Goal: Task Accomplishment & Management: Manage account settings

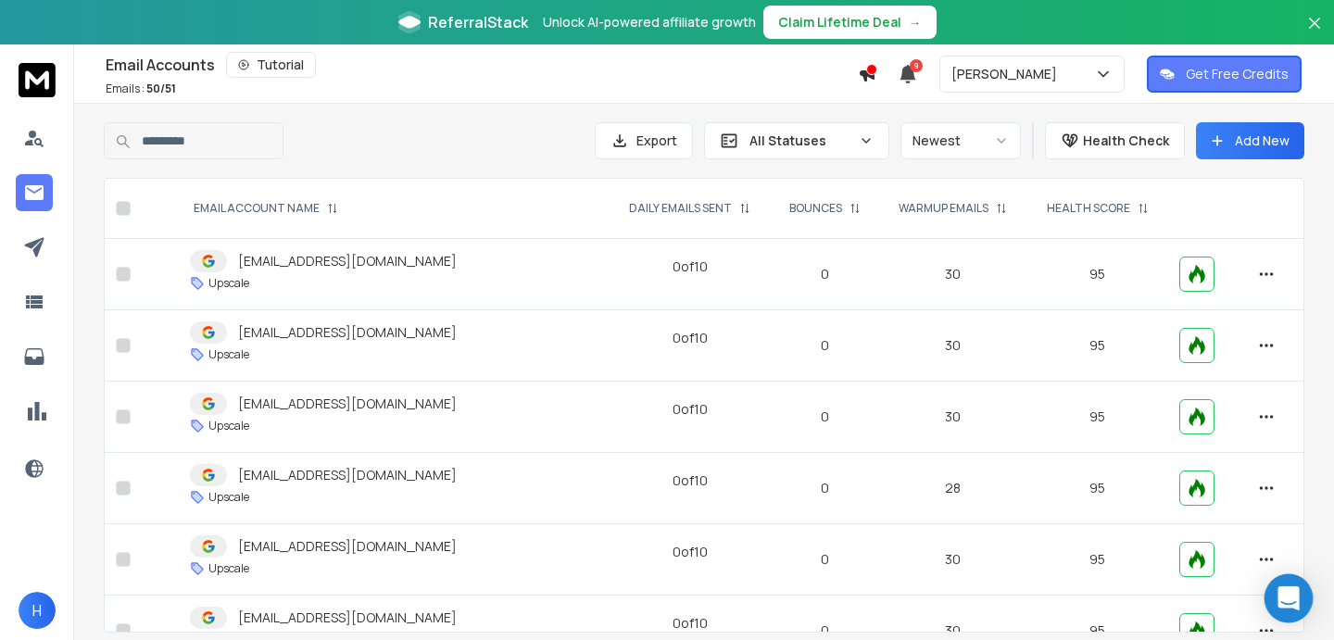
click at [1301, 599] on div "Open Intercom Messenger" at bounding box center [1288, 598] width 49 height 49
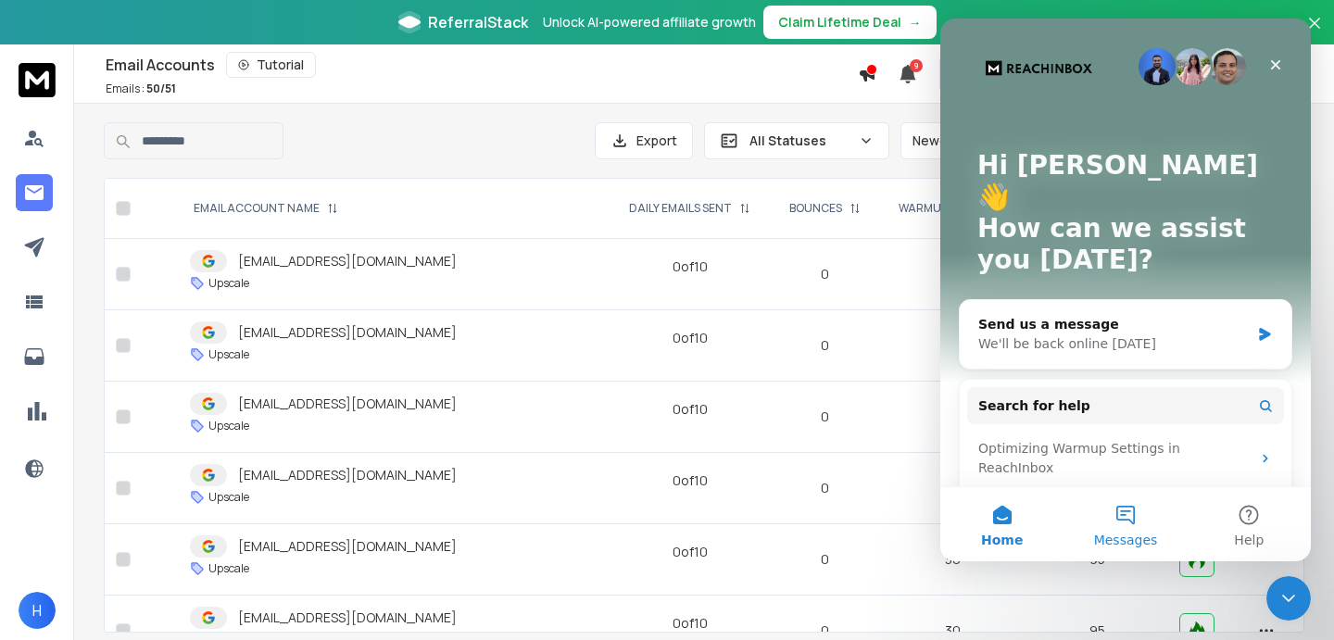
click at [1142, 540] on span "Messages" at bounding box center [1126, 540] width 64 height 13
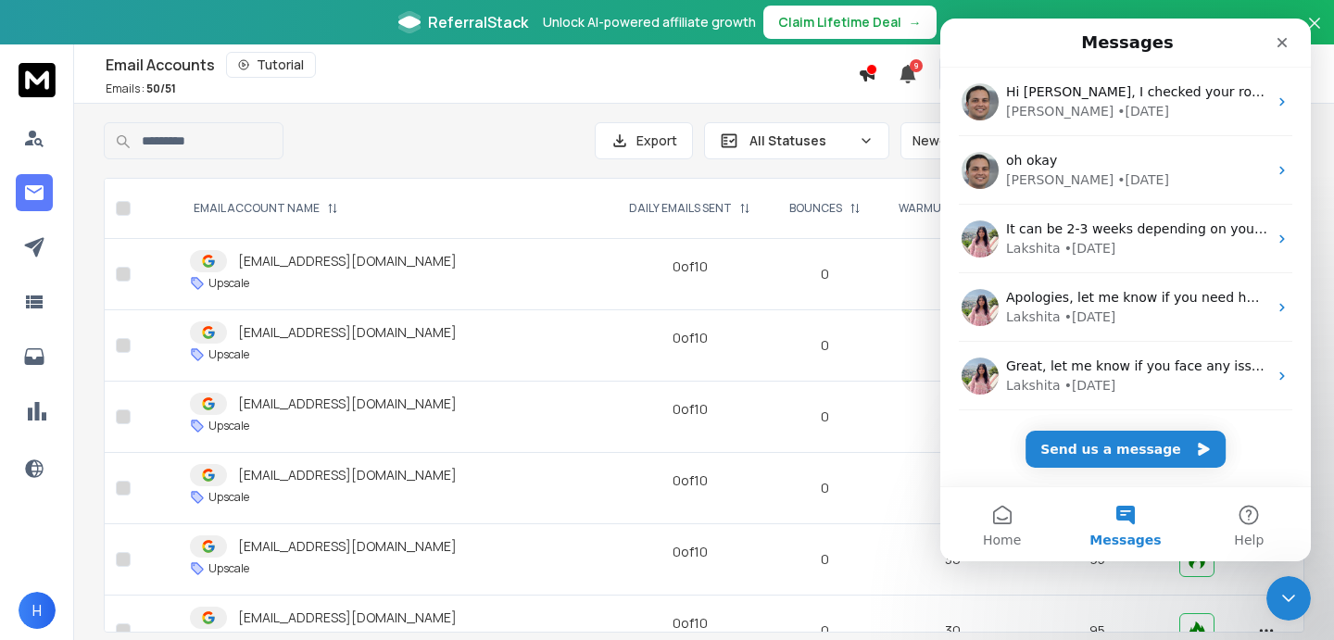
click at [1143, 420] on div "Hi [PERSON_NAME], I checked your roofers campaign and it’s currently out of sch…" at bounding box center [1125, 276] width 371 height 417
click at [1140, 448] on button "Send us a message" at bounding box center [1125, 449] width 200 height 37
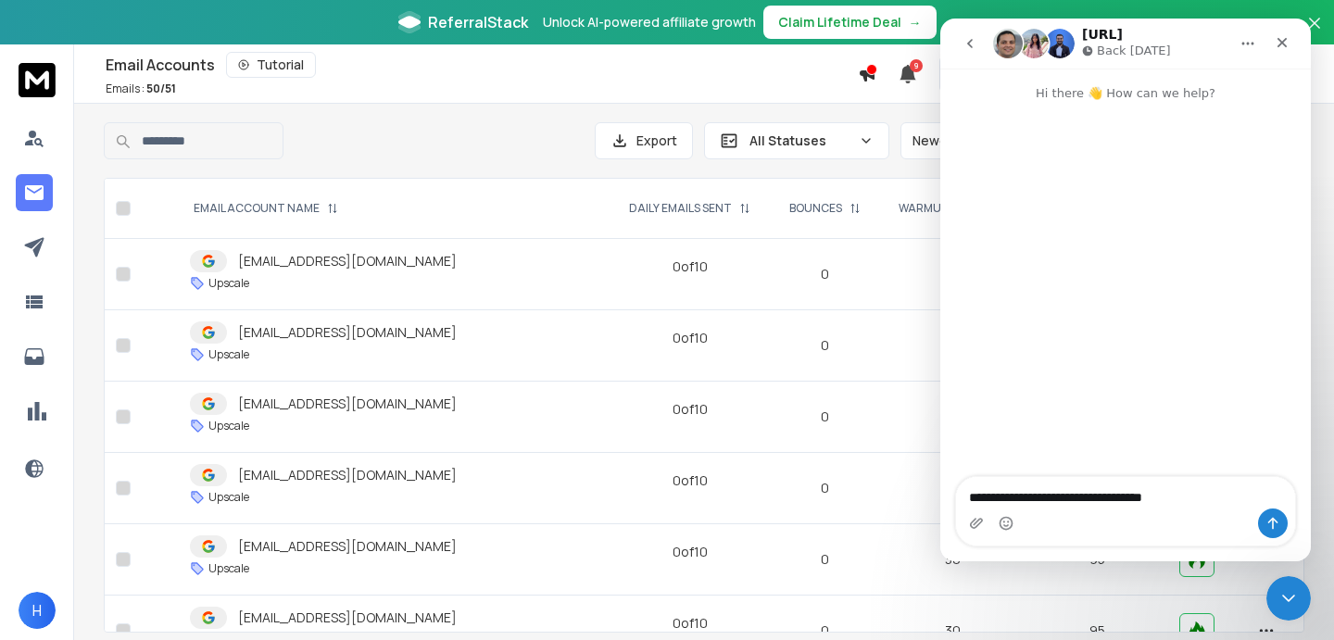
type textarea "**********"
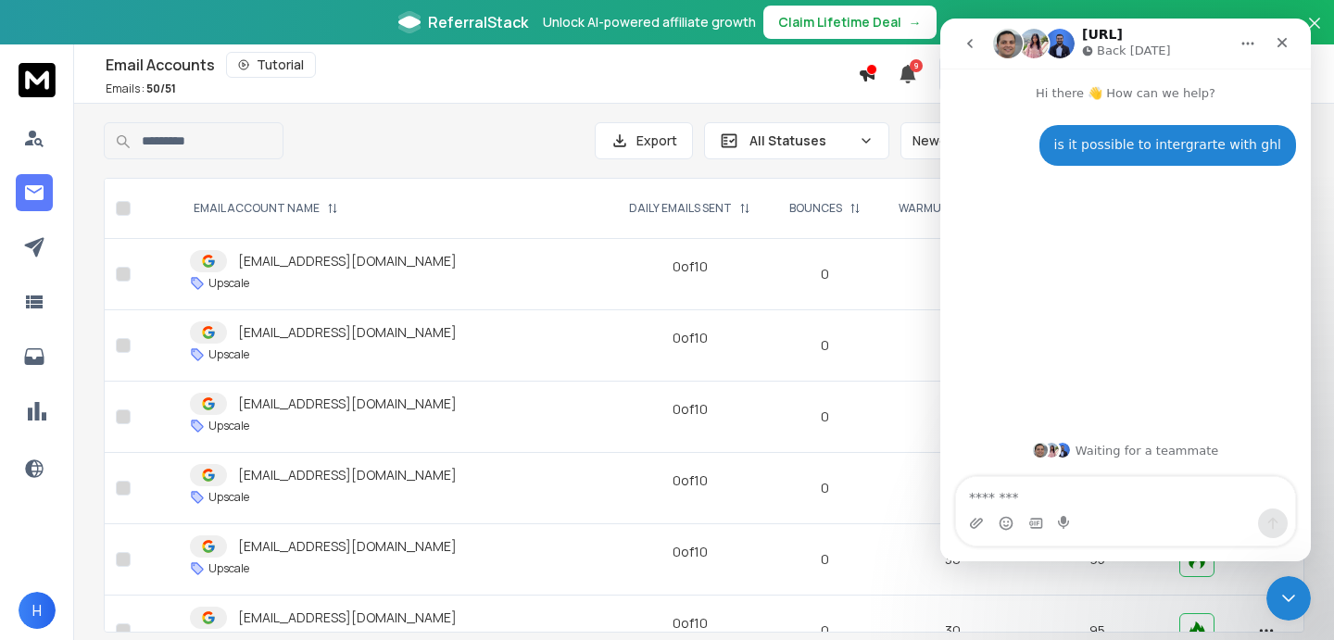
click at [31, 589] on div "H" at bounding box center [37, 345] width 74 height 603
click at [31, 605] on span "H" at bounding box center [37, 610] width 37 height 37
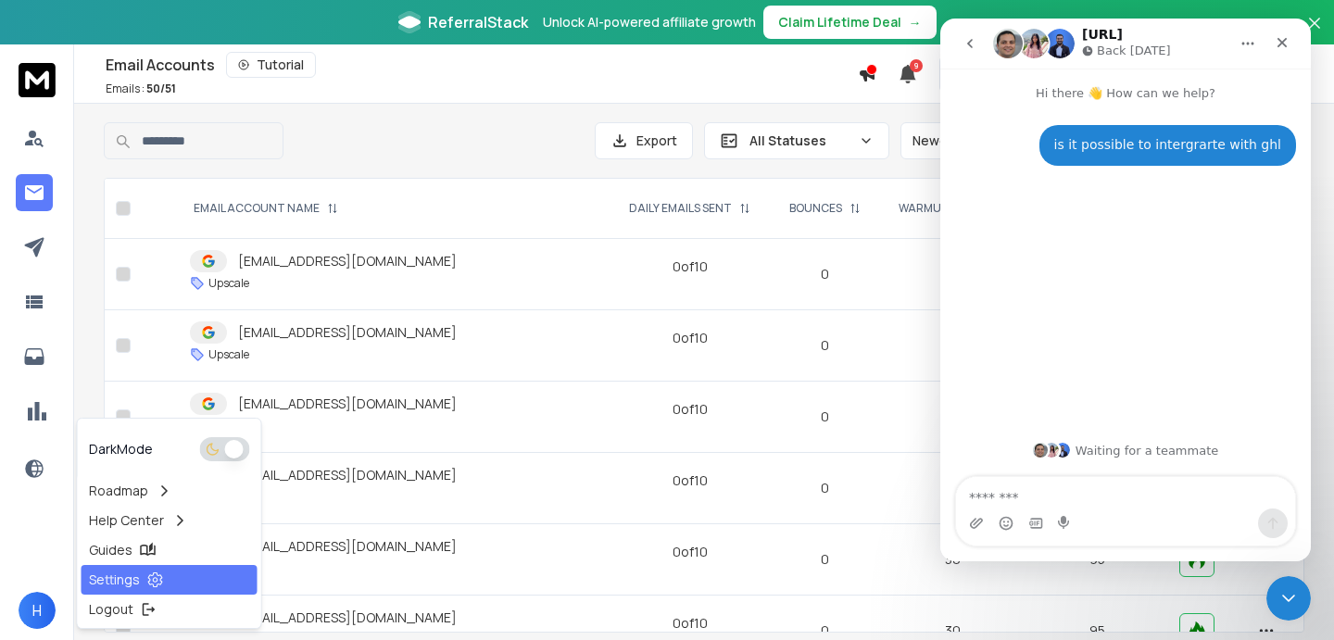
click at [132, 577] on p "Settings" at bounding box center [114, 580] width 51 height 19
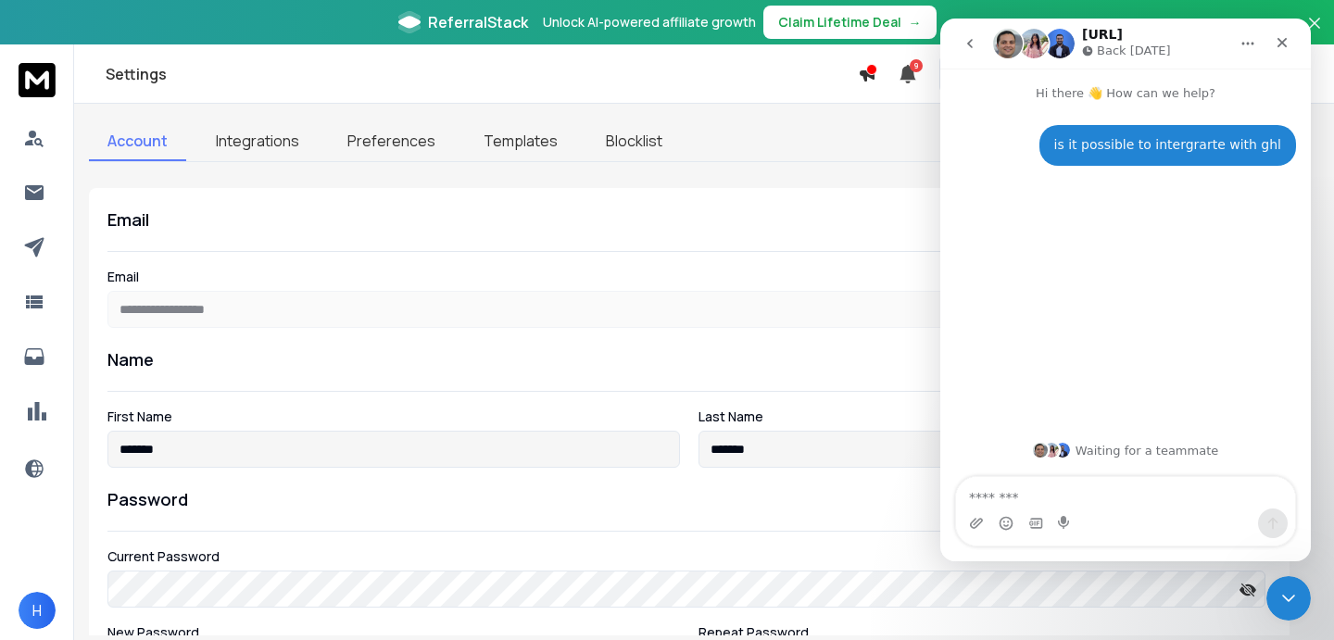
click at [277, 159] on link "Integrations" at bounding box center [257, 141] width 120 height 39
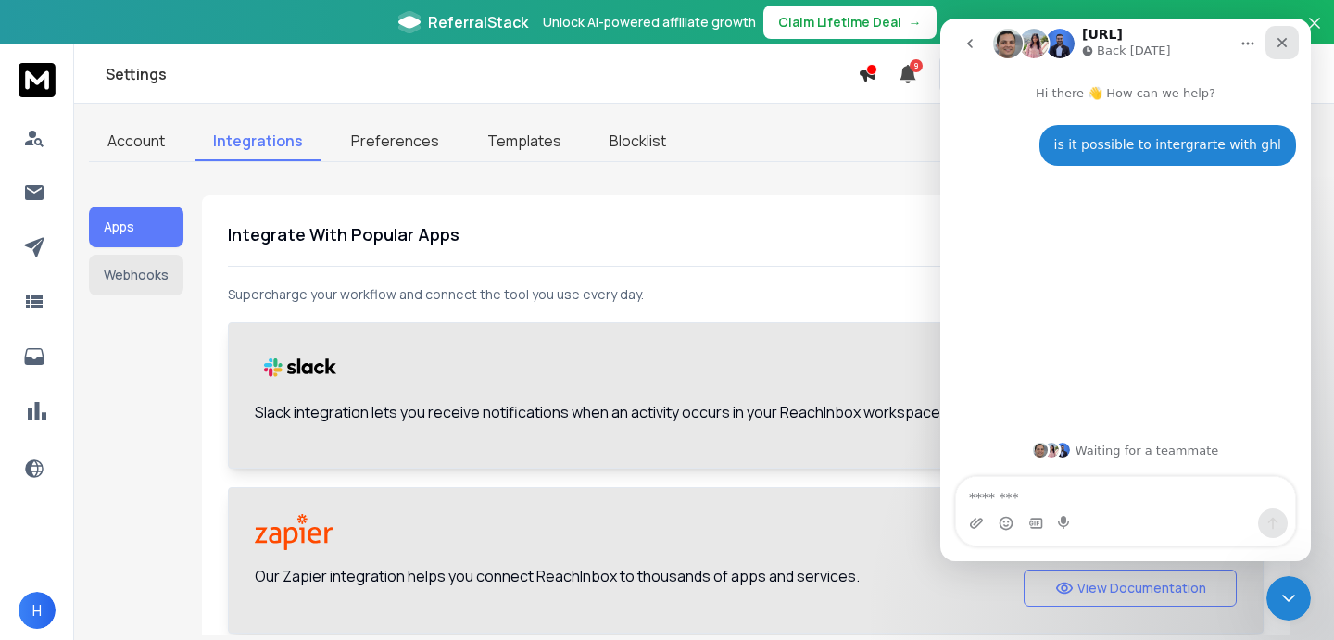
click at [1282, 40] on icon "Close" at bounding box center [1282, 42] width 15 height 15
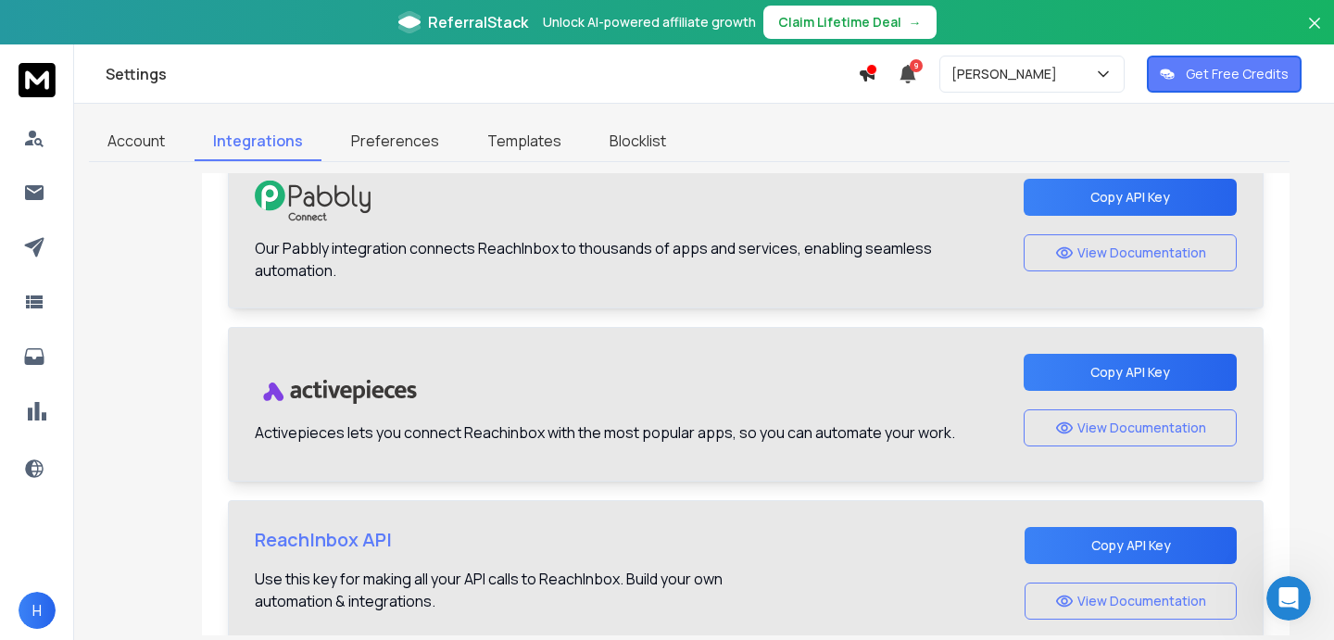
scroll to position [537, 0]
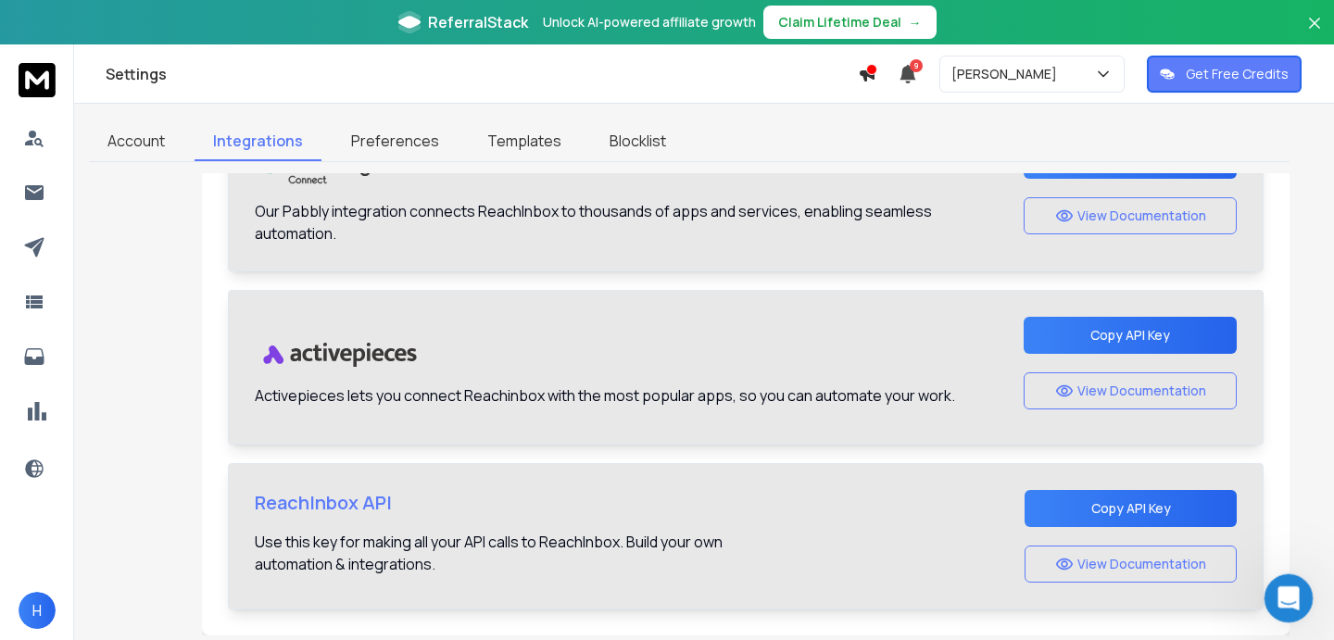
click at [1275, 598] on icon "Open Intercom Messenger" at bounding box center [1286, 596] width 31 height 31
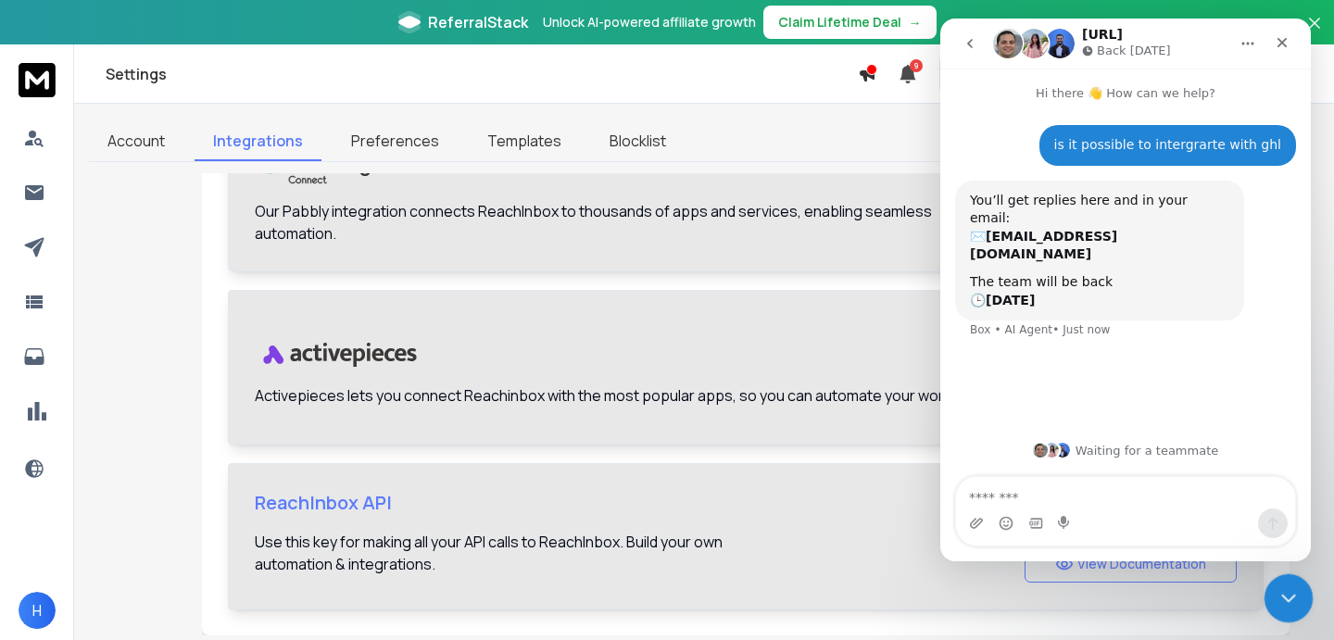
click at [1276, 597] on icon "Close Intercom Messenger" at bounding box center [1286, 595] width 22 height 22
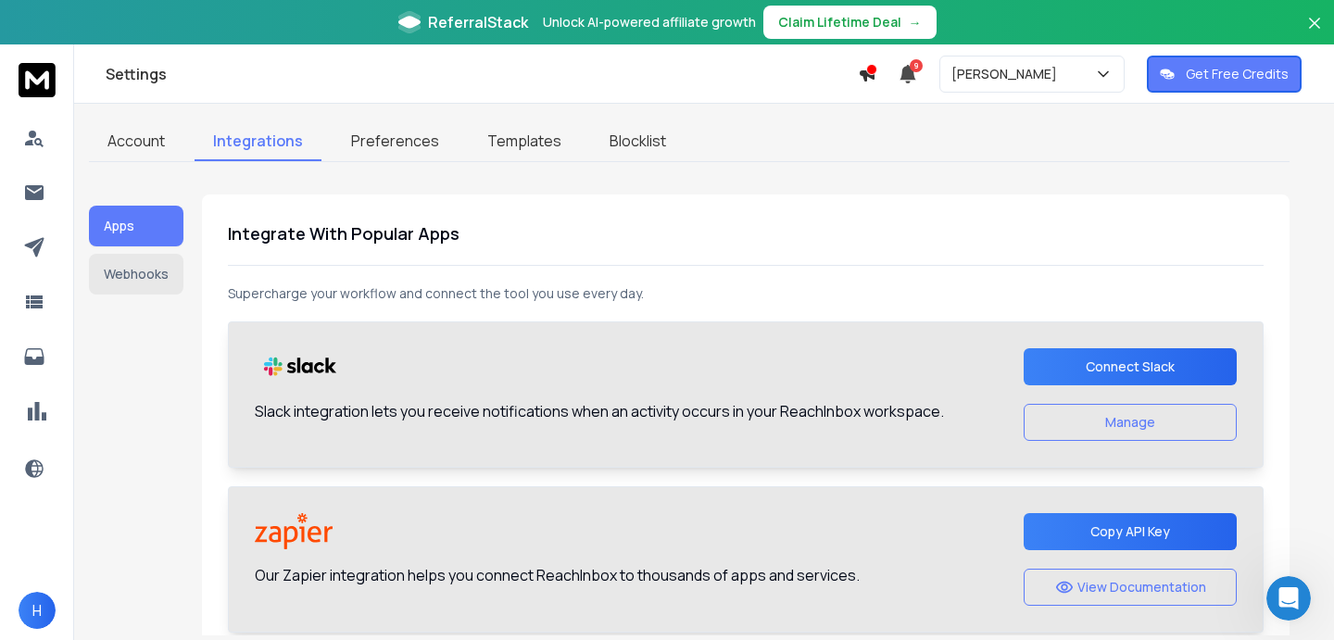
scroll to position [0, 0]
click at [139, 264] on button "Webhooks" at bounding box center [136, 275] width 94 height 41
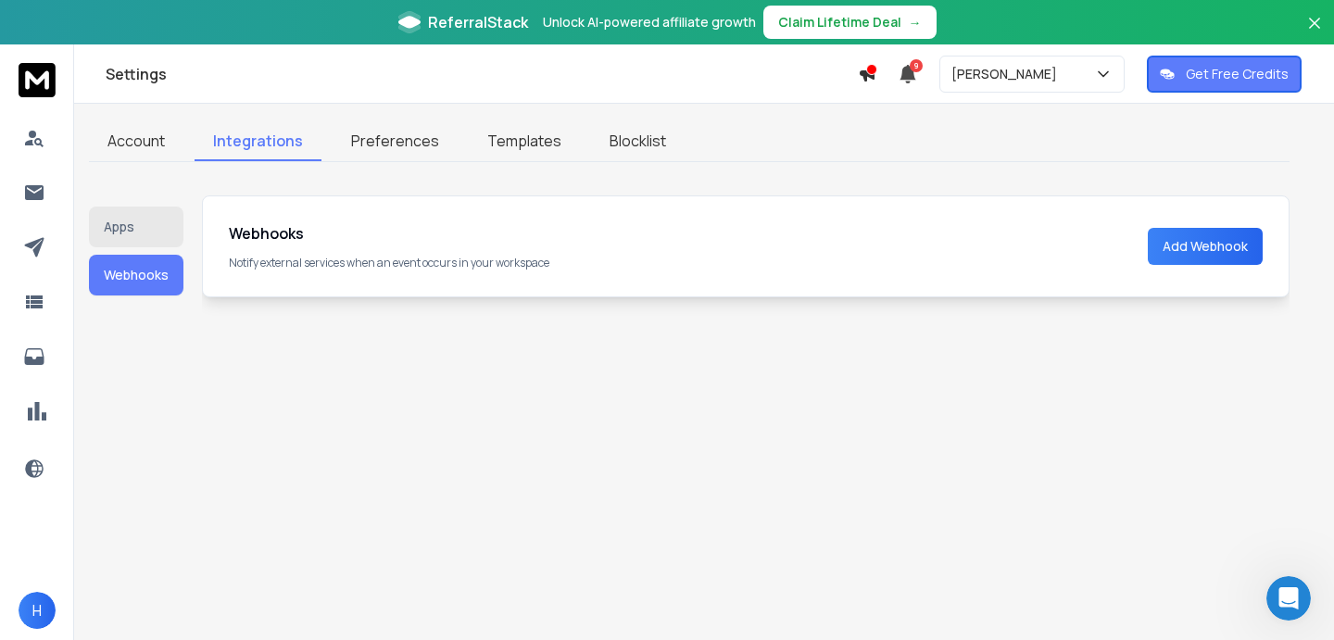
click at [159, 232] on button "Apps" at bounding box center [136, 227] width 94 height 41
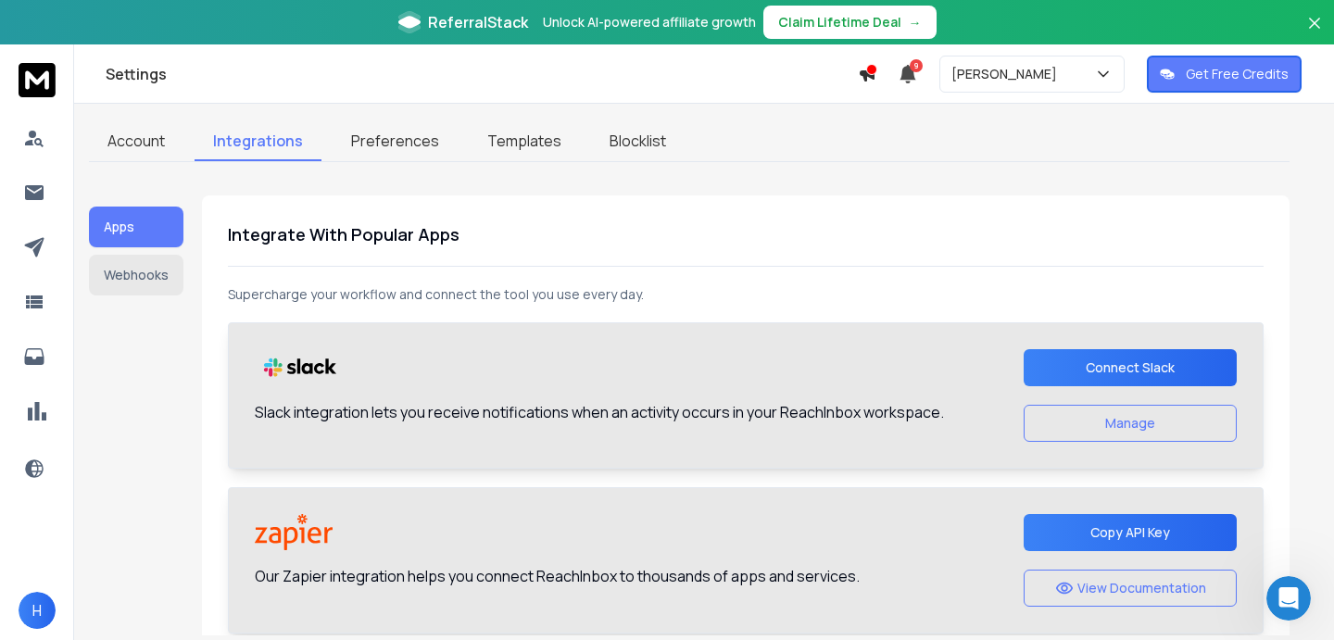
click at [366, 152] on link "Preferences" at bounding box center [395, 141] width 125 height 39
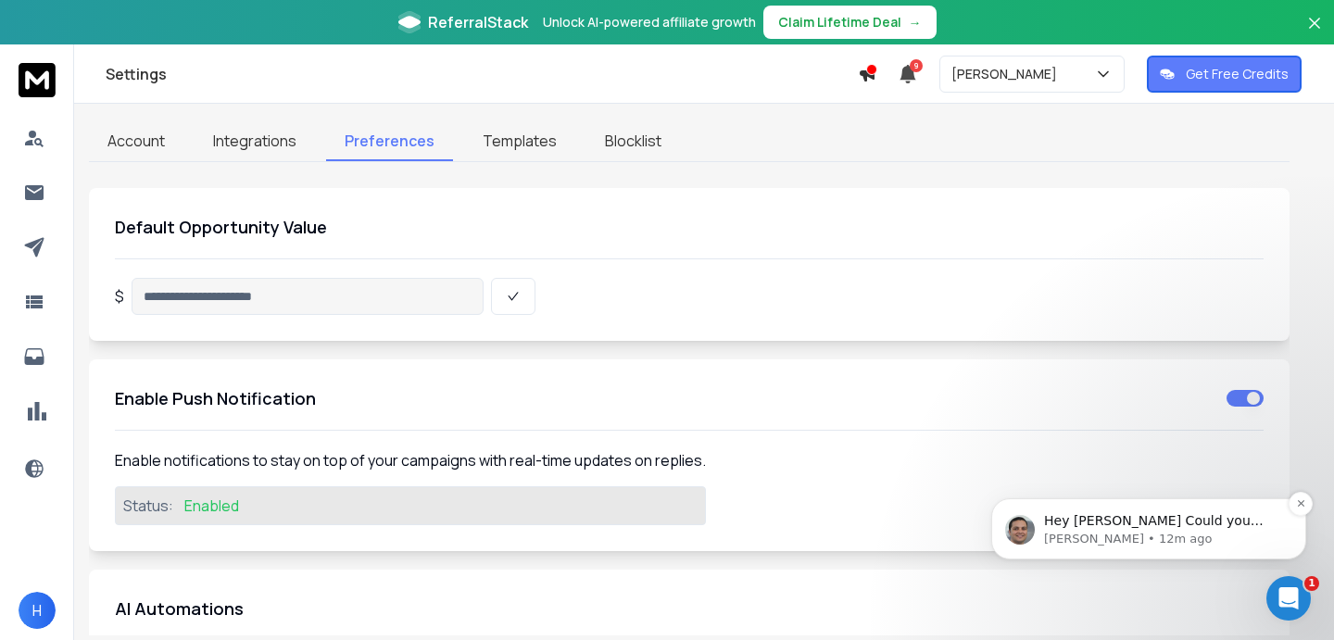
click at [1121, 511] on div "Hey [PERSON_NAME] Could you please tell me what issue you are facing with the i…" at bounding box center [1148, 528] width 287 height 37
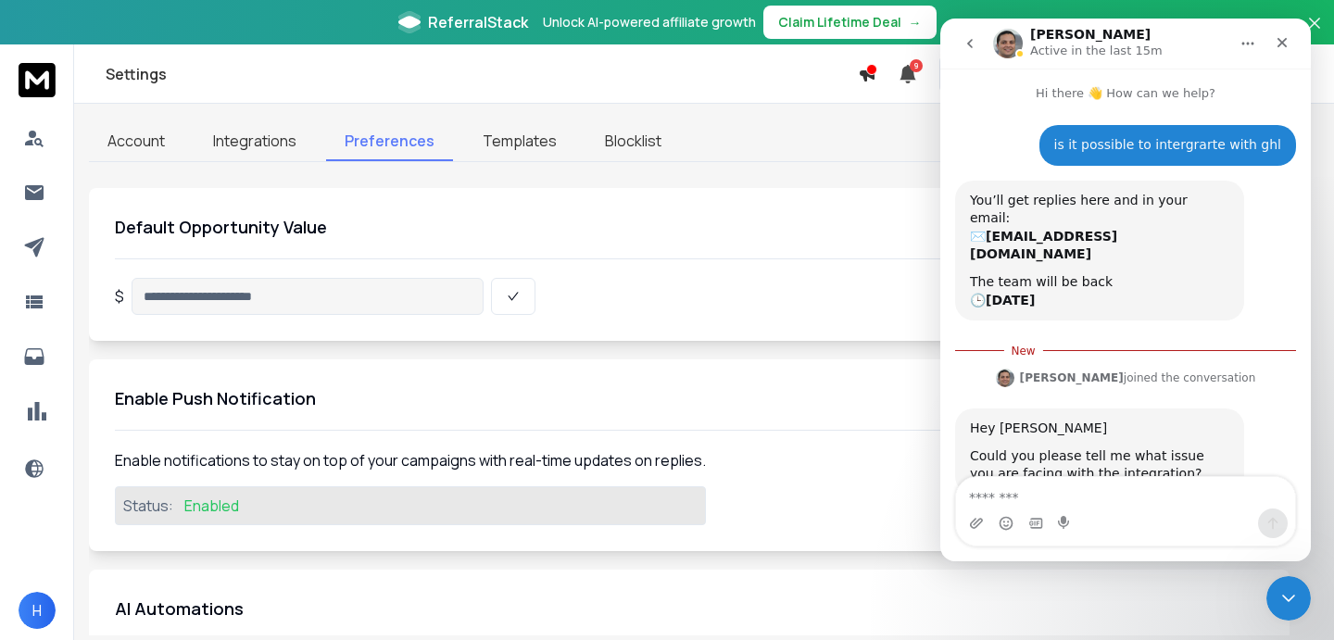
scroll to position [3, 0]
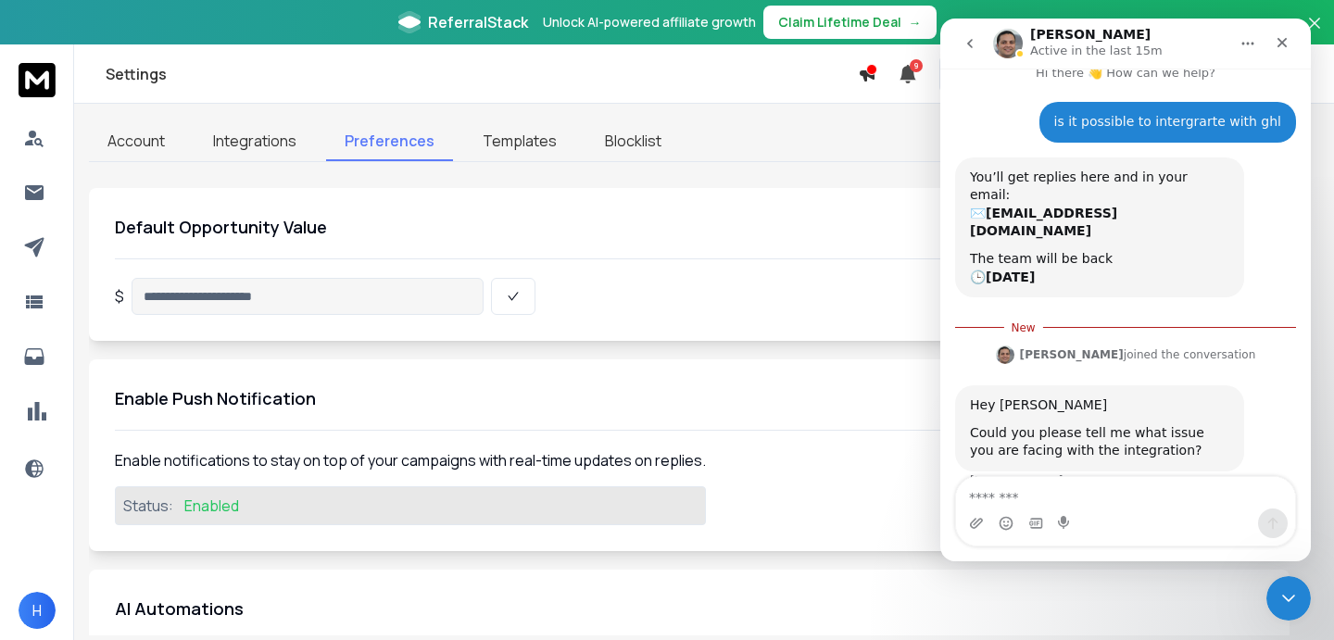
click at [1112, 507] on textarea "Message…" at bounding box center [1125, 492] width 339 height 31
type textarea "**********"
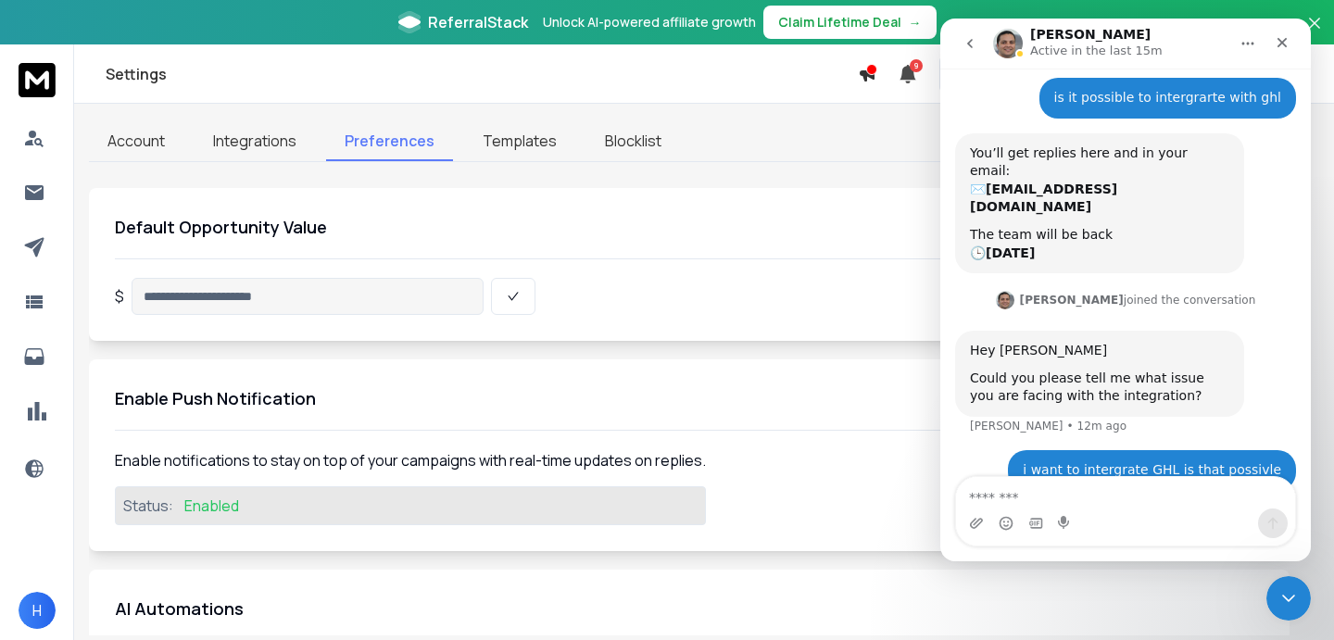
scroll to position [44, 0]
click at [606, 328] on div "Default Opportunity Value $ ***" at bounding box center [689, 264] width 1200 height 153
